Goal: Navigation & Orientation: Find specific page/section

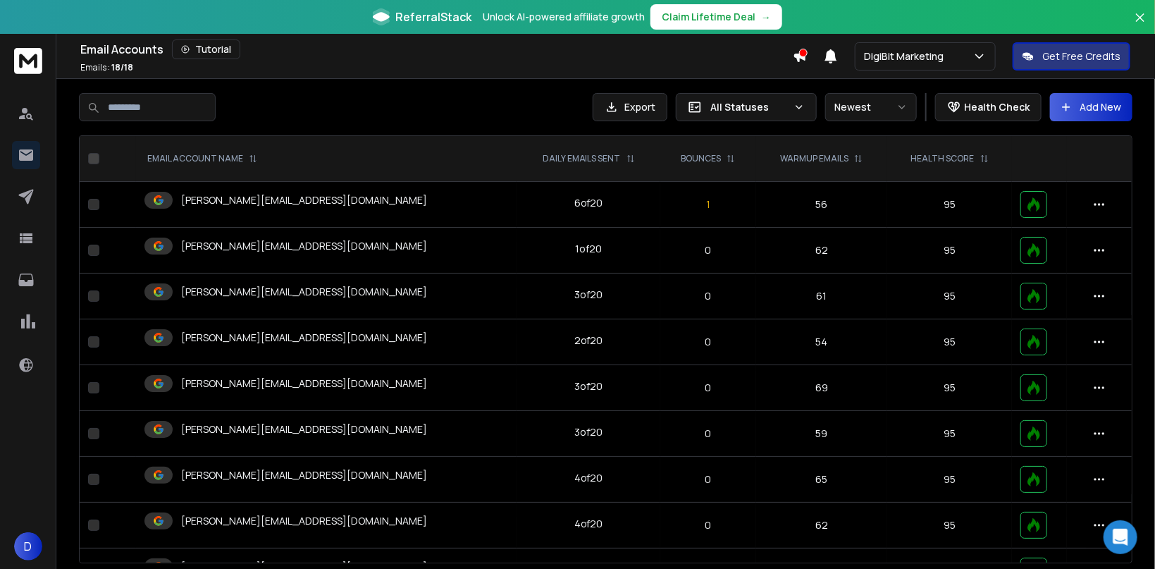
click at [43, 237] on div at bounding box center [28, 240] width 32 height 33
click at [27, 237] on icon at bounding box center [26, 238] width 13 height 10
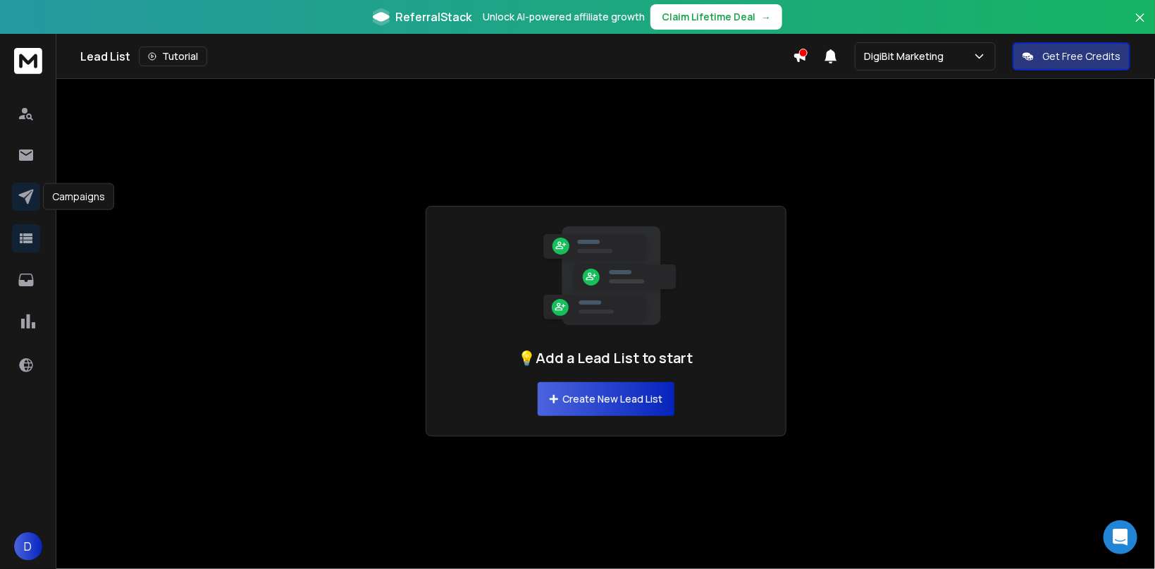
click at [32, 204] on icon at bounding box center [26, 196] width 17 height 17
